Goal: Task Accomplishment & Management: Use online tool/utility

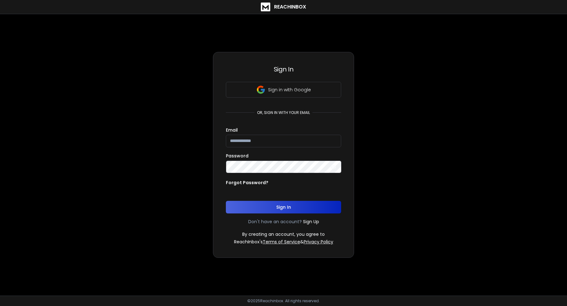
click at [297, 139] on input "email" at bounding box center [283, 141] width 115 height 13
click at [142, 144] on div "Welcome to ReachInbox 10x your leads, meetings and deals. Sign In Sign in with …" at bounding box center [283, 155] width 567 height 256
click at [264, 145] on input "email" at bounding box center [283, 141] width 115 height 13
click at [269, 147] on input "email" at bounding box center [283, 141] width 115 height 13
click at [291, 142] on input "email" at bounding box center [283, 141] width 115 height 13
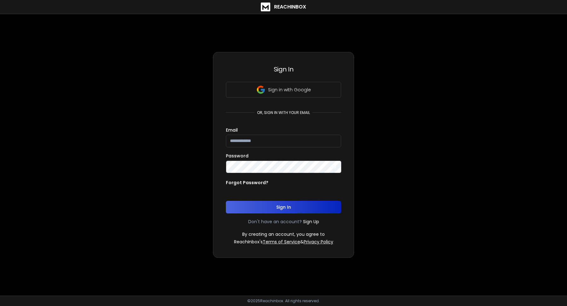
type input "*"
click at [0, 306] on com-1password-button at bounding box center [0, 306] width 0 height 0
type input "*****"
click at [314, 75] on div "Sign In" at bounding box center [283, 72] width 115 height 15
click at [297, 144] on input "email" at bounding box center [283, 141] width 115 height 13
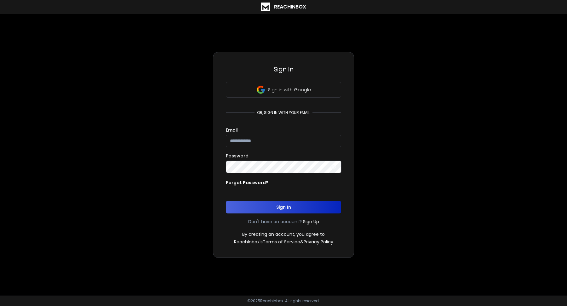
click at [278, 145] on input "email" at bounding box center [283, 141] width 115 height 13
paste input "**********"
type input "**********"
click at [335, 167] on icon at bounding box center [333, 167] width 6 height 4
click at [287, 207] on button "Sign In" at bounding box center [283, 207] width 115 height 13
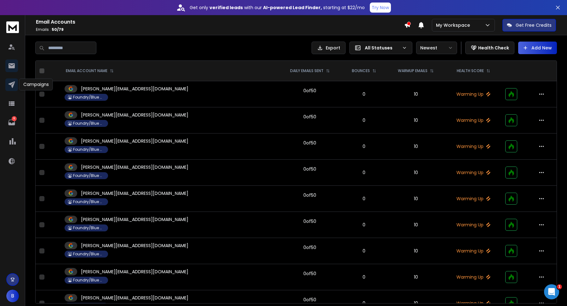
click at [12, 81] on icon at bounding box center [12, 85] width 8 height 8
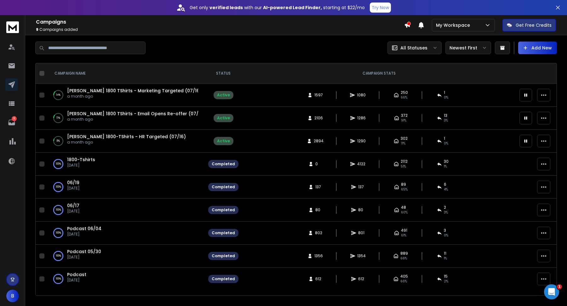
click at [133, 110] on span "Tom 1800 TShirts - Email Opens Re-offer (07/16)" at bounding box center [136, 113] width 138 height 6
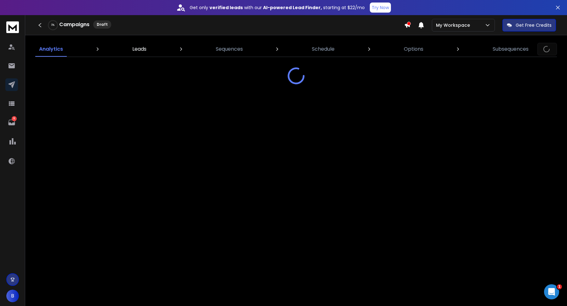
click at [140, 54] on link "Leads" at bounding box center [139, 49] width 22 height 15
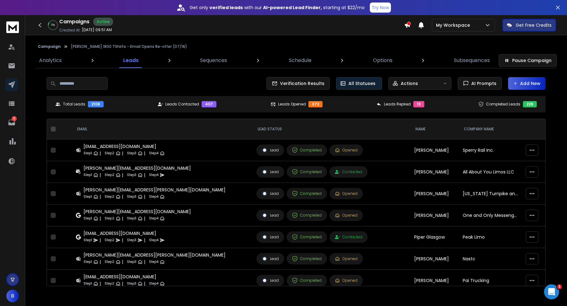
click at [365, 88] on button "All Statuses" at bounding box center [359, 83] width 46 height 13
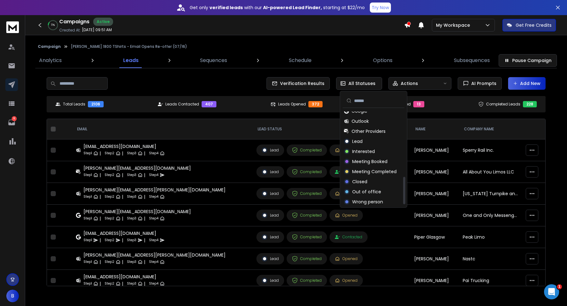
scroll to position [223, 0]
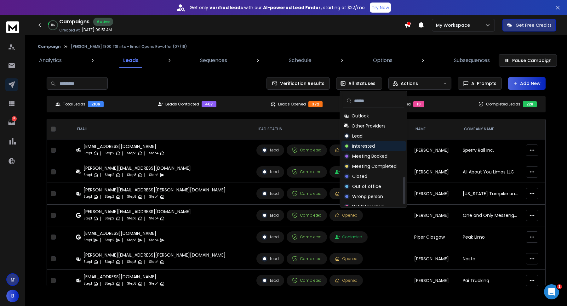
click at [376, 144] on div "Interested" at bounding box center [373, 146] width 64 height 10
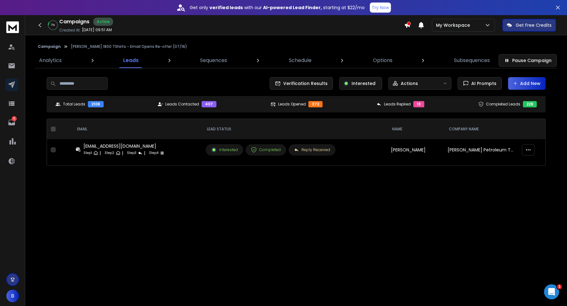
click at [229, 150] on div "Interested" at bounding box center [224, 150] width 27 height 6
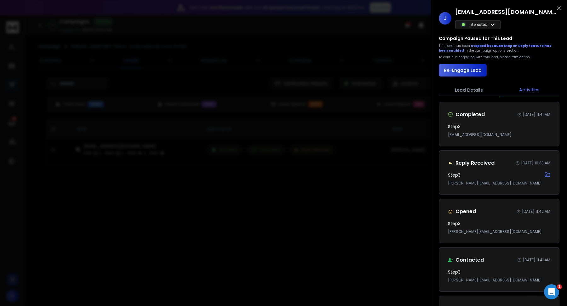
click at [536, 91] on button "Activities" at bounding box center [529, 90] width 60 height 14
click at [547, 173] on icon at bounding box center [547, 175] width 6 height 6
